Goal: Task Accomplishment & Management: Use online tool/utility

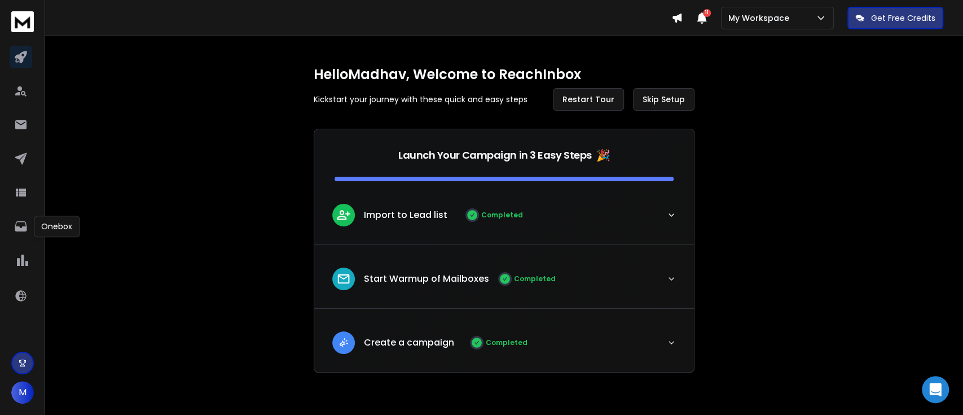
click at [17, 219] on icon at bounding box center [21, 226] width 14 height 14
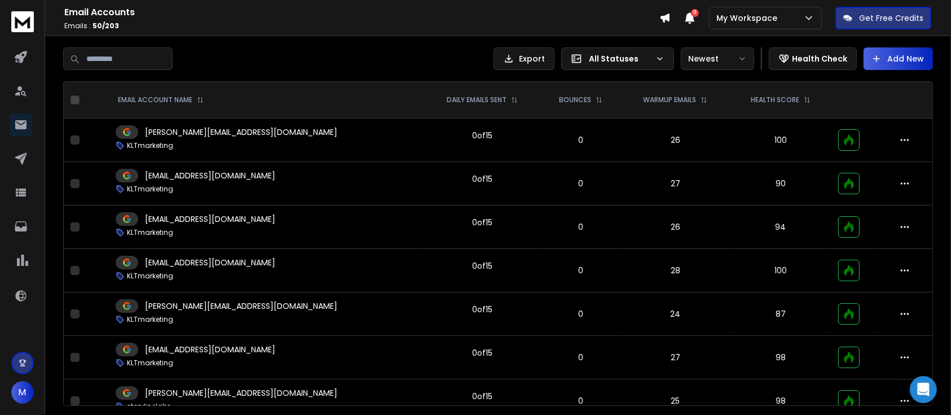
click at [24, 238] on div at bounding box center [23, 228] width 26 height 27
click at [23, 227] on icon at bounding box center [21, 226] width 12 height 10
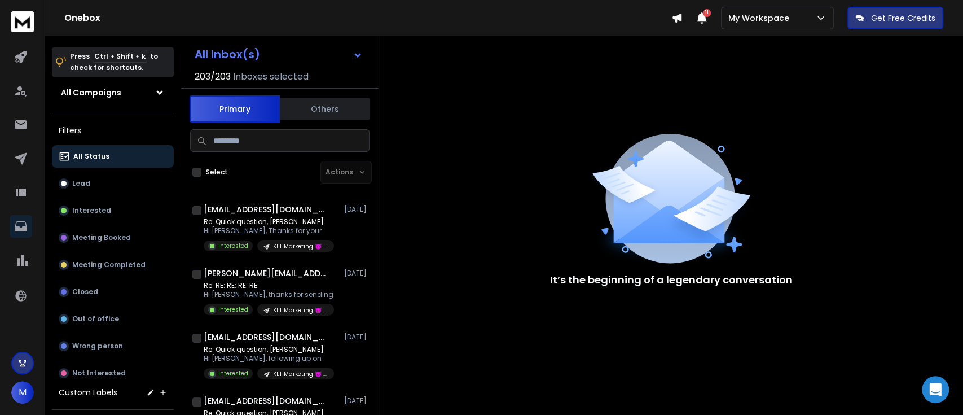
click at [304, 210] on h1 "[EMAIL_ADDRESS][DOMAIN_NAME]" at bounding box center [266, 209] width 124 height 11
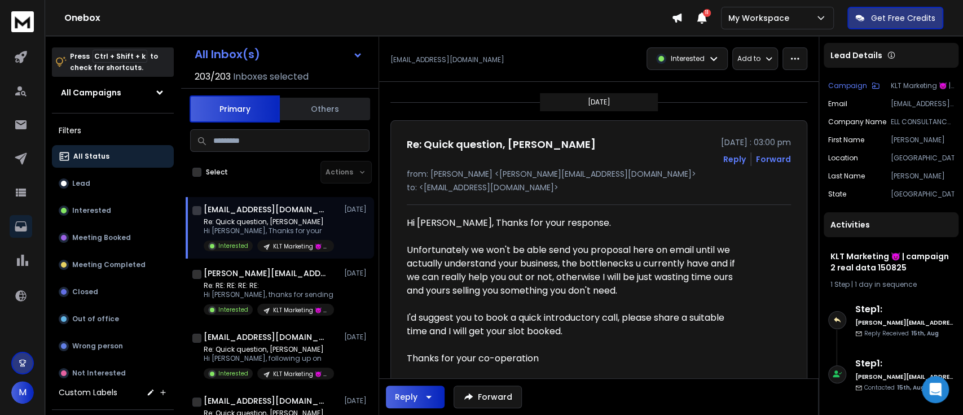
scroll to position [100, 0]
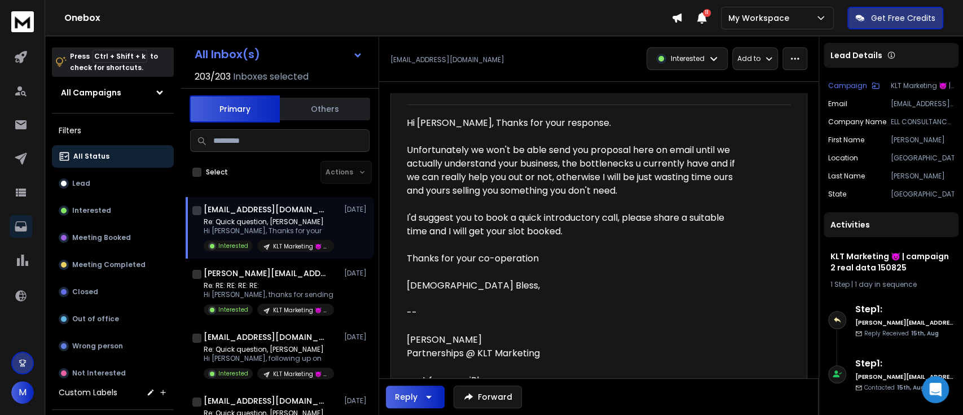
click at [319, 295] on p "Hi [PERSON_NAME], thanks for sending" at bounding box center [269, 294] width 130 height 9
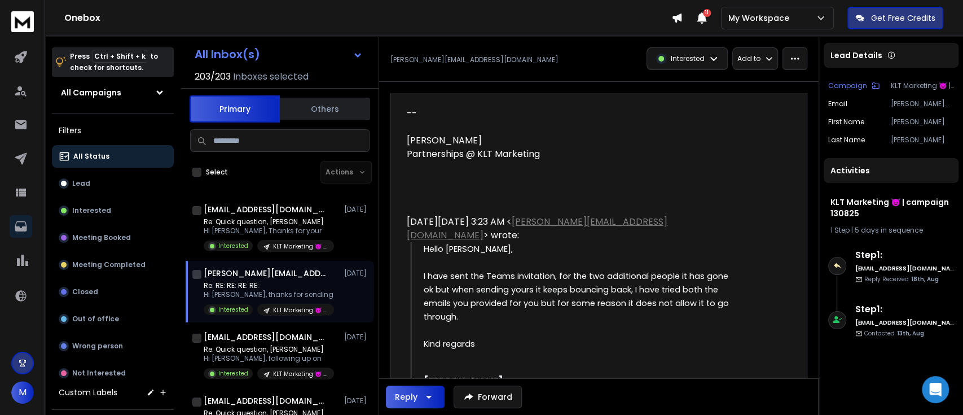
scroll to position [200, 0]
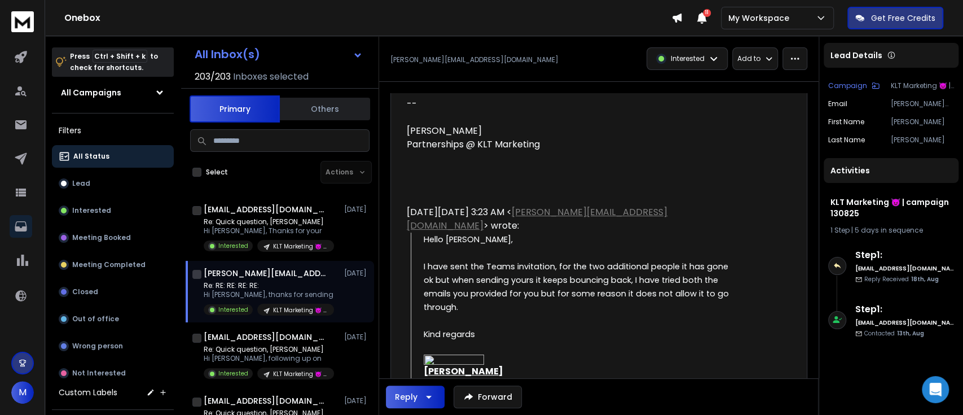
click at [299, 345] on p "Re: Quick question, [PERSON_NAME]" at bounding box center [269, 349] width 130 height 9
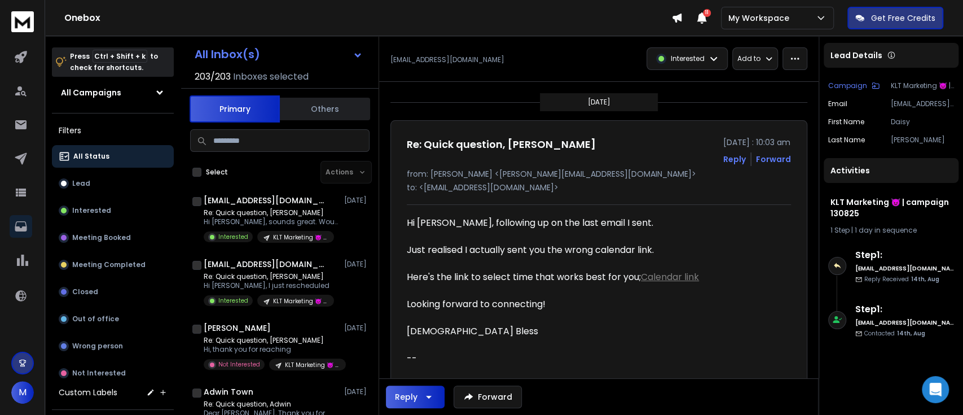
click at [341, 234] on div "Re: Quick question, [PERSON_NAME] Hi [PERSON_NAME], sounds great. Would Interes…" at bounding box center [287, 225] width 166 height 34
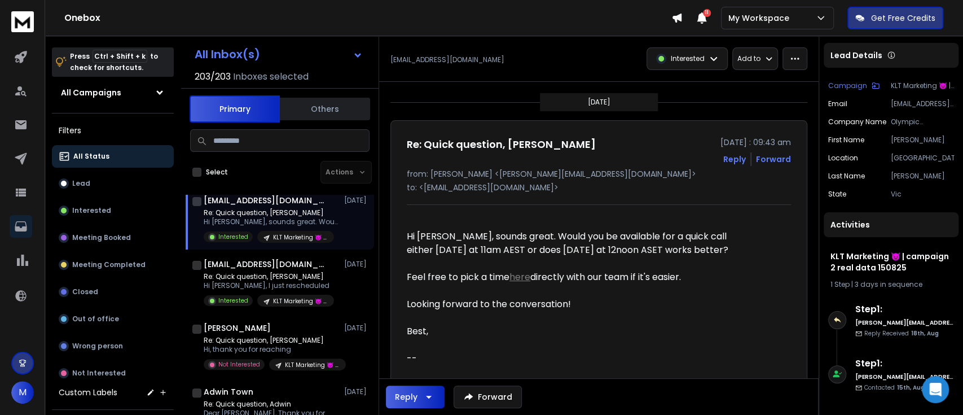
click at [350, 280] on div "Re: Quick question, [PERSON_NAME] Hi [PERSON_NAME], I just rescheduled Interest…" at bounding box center [287, 289] width 166 height 34
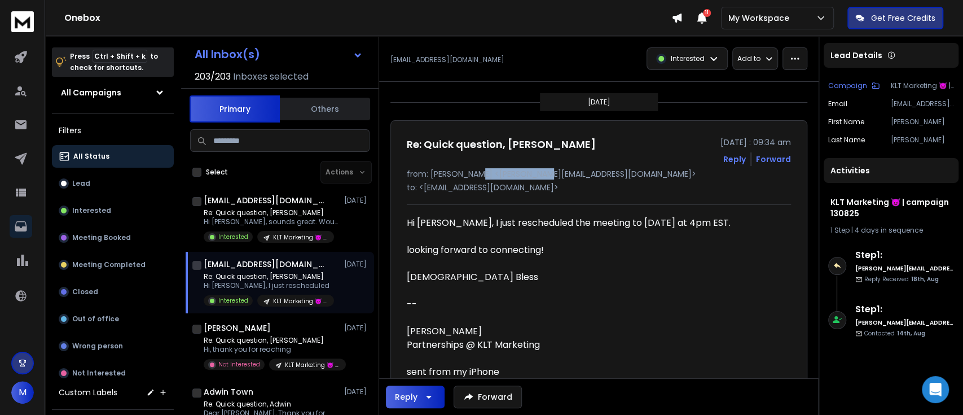
drag, startPoint x: 478, startPoint y: 172, endPoint x: 547, endPoint y: 169, distance: 68.9
click at [547, 169] on p "from: [PERSON_NAME] <[PERSON_NAME][EMAIL_ADDRESS][DOMAIN_NAME]>" at bounding box center [599, 173] width 384 height 11
drag, startPoint x: 456, startPoint y: 185, endPoint x: 501, endPoint y: 183, distance: 45.2
click at [501, 183] on p "to: <[EMAIL_ADDRESS][DOMAIN_NAME]>" at bounding box center [599, 187] width 384 height 11
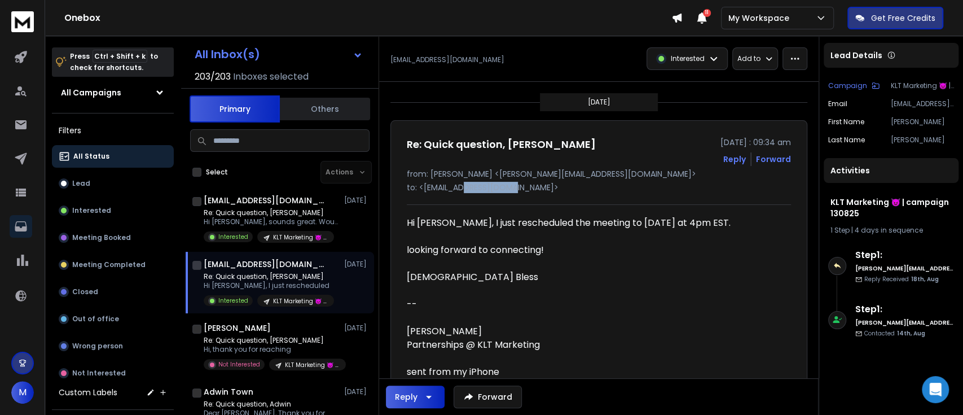
copy p "[DOMAIN_NAME]"
